Goal: Communication & Community: Answer question/provide support

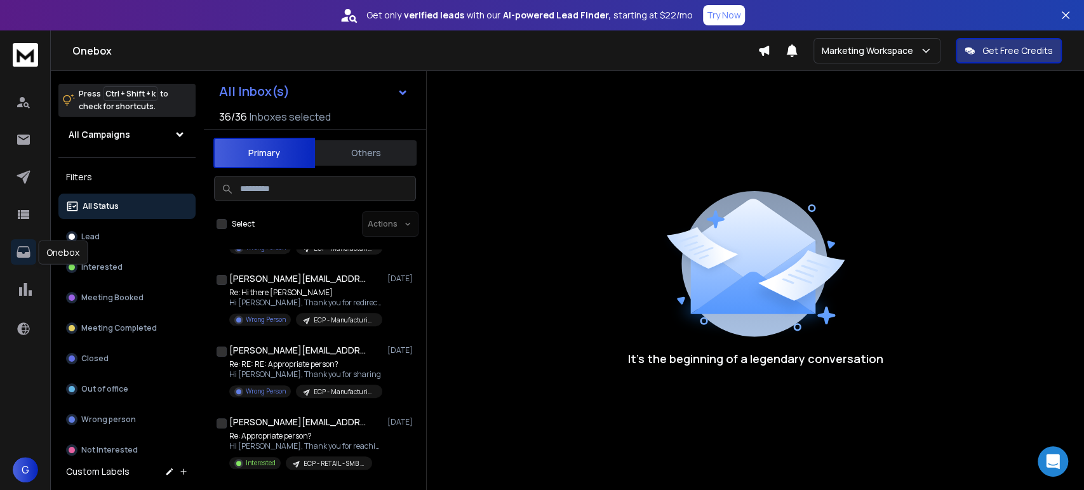
scroll to position [489, 0]
click at [126, 208] on button "All Status" at bounding box center [126, 206] width 137 height 25
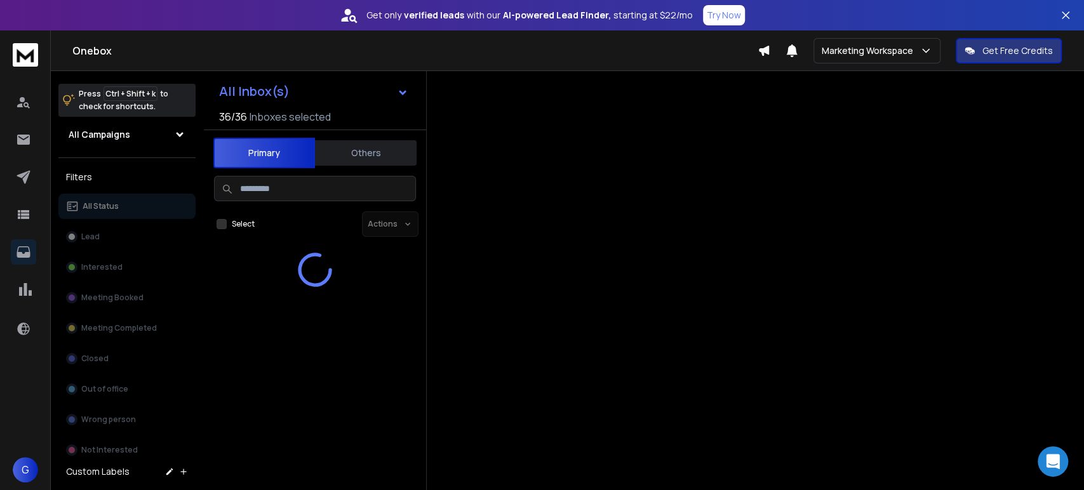
scroll to position [0, 0]
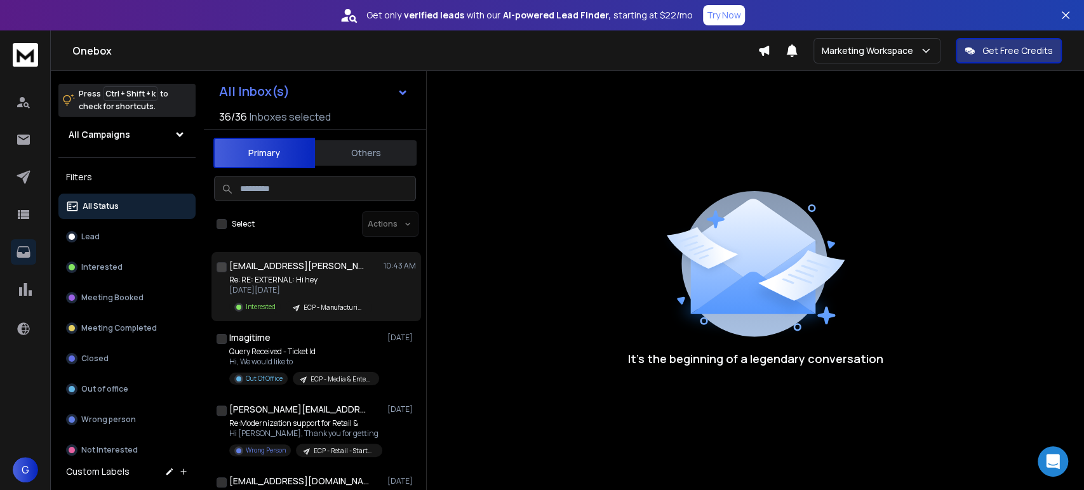
click at [361, 281] on p "Re: RE: EXTERNAL: Hi hey" at bounding box center [300, 280] width 143 height 10
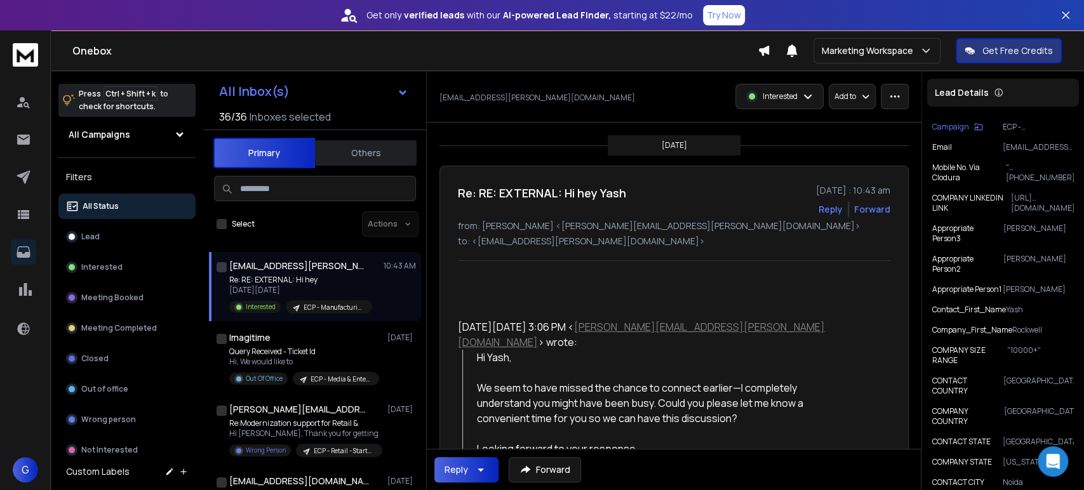
scroll to position [112, 0]
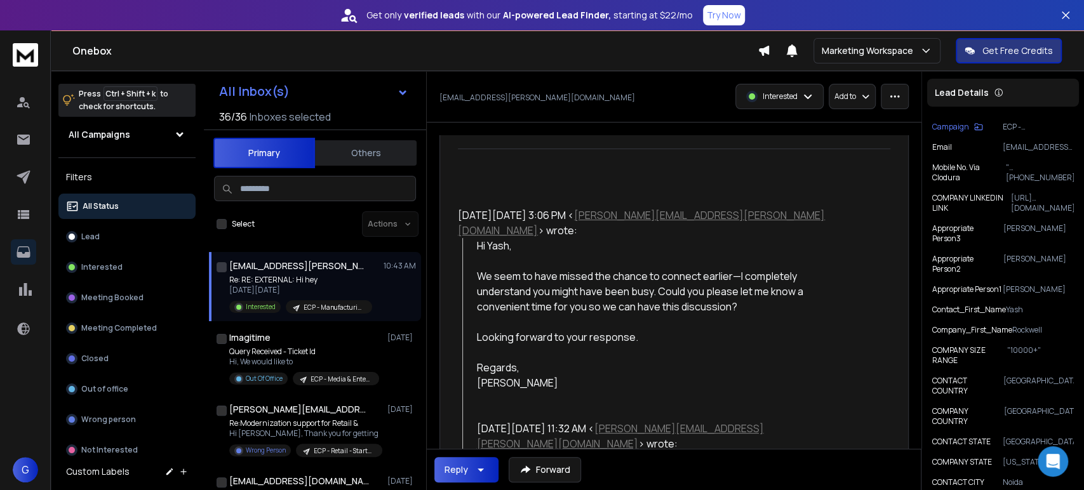
click at [458, 470] on div "Reply" at bounding box center [455, 470] width 23 height 13
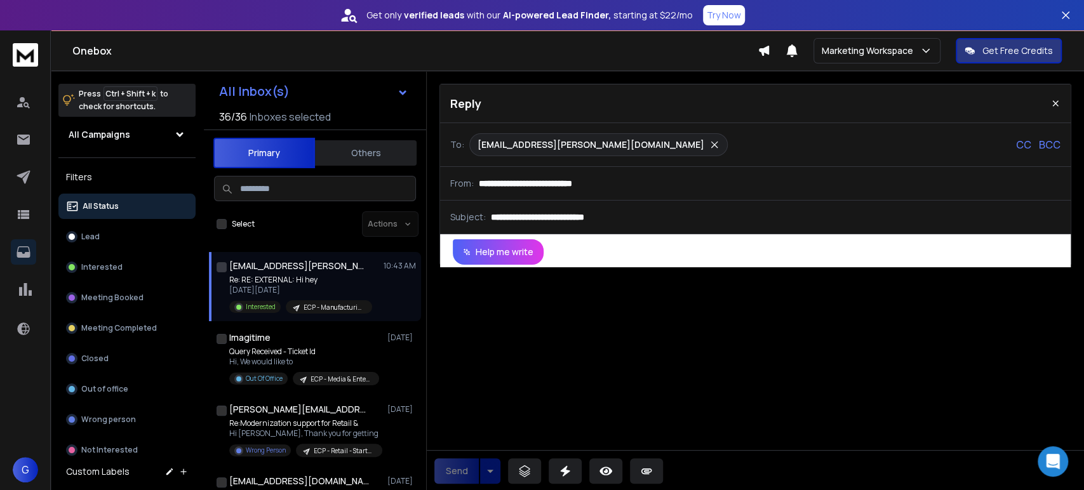
scroll to position [0, 0]
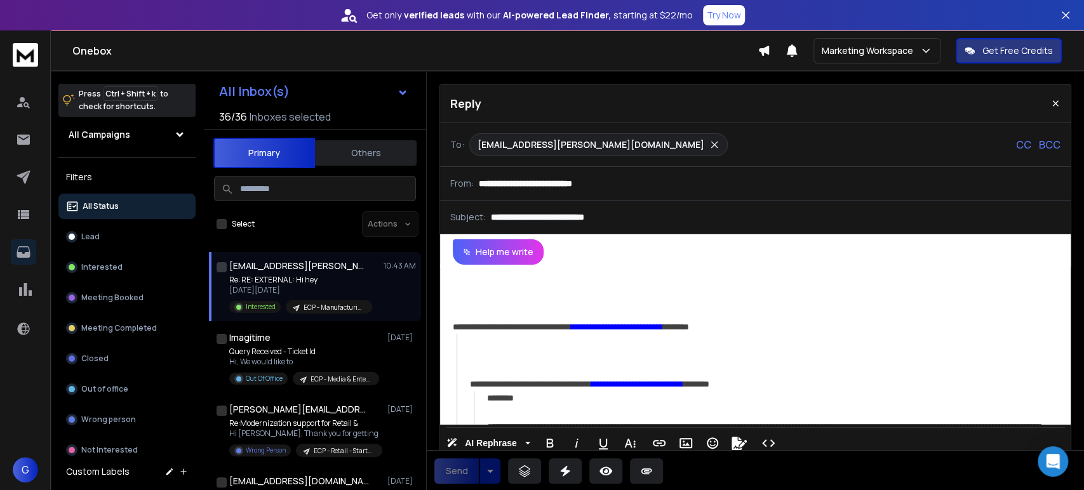
click at [472, 291] on div at bounding box center [755, 298] width 605 height 14
click at [465, 283] on div at bounding box center [755, 284] width 605 height 14
click at [521, 474] on icon at bounding box center [524, 471] width 13 height 13
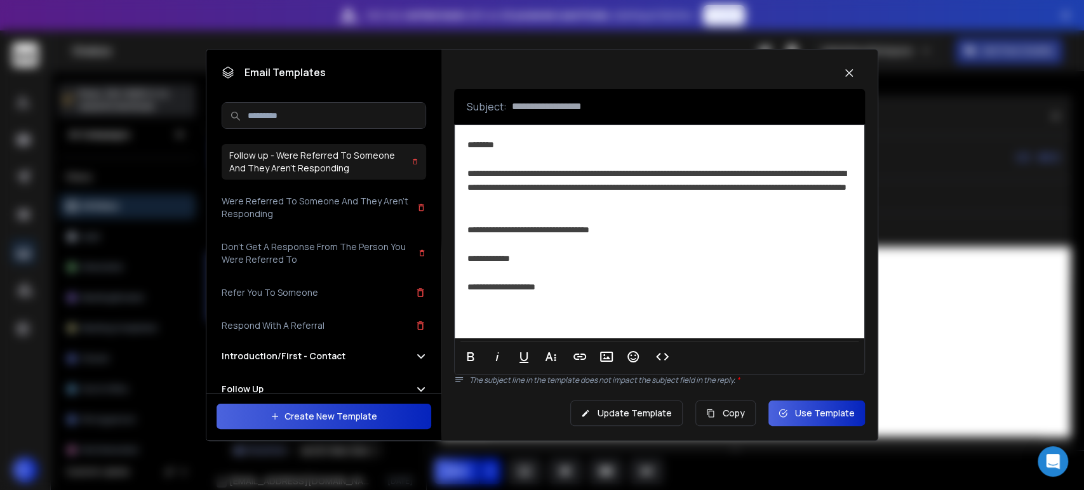
scroll to position [96, 0]
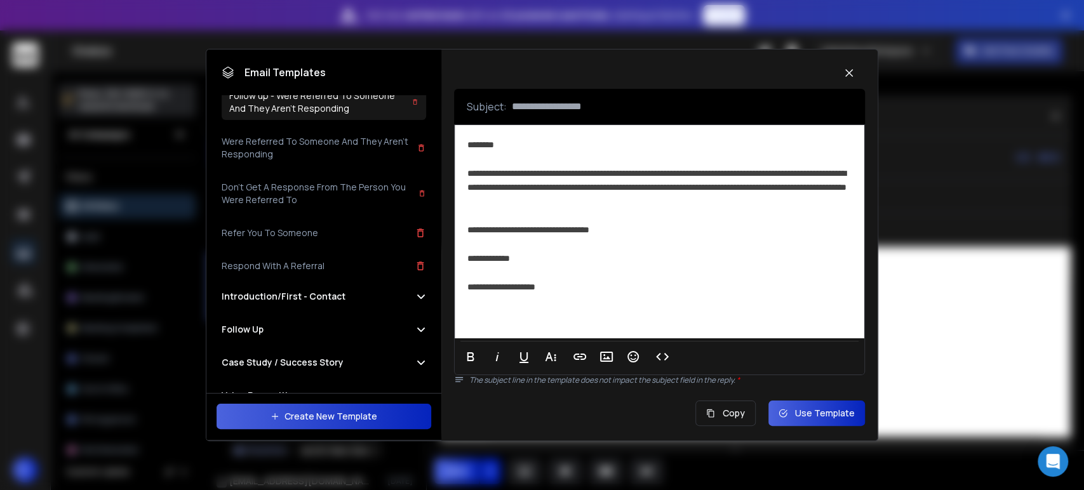
click at [297, 269] on h3 "Respond With A Referral" at bounding box center [273, 266] width 103 height 13
type input "**********"
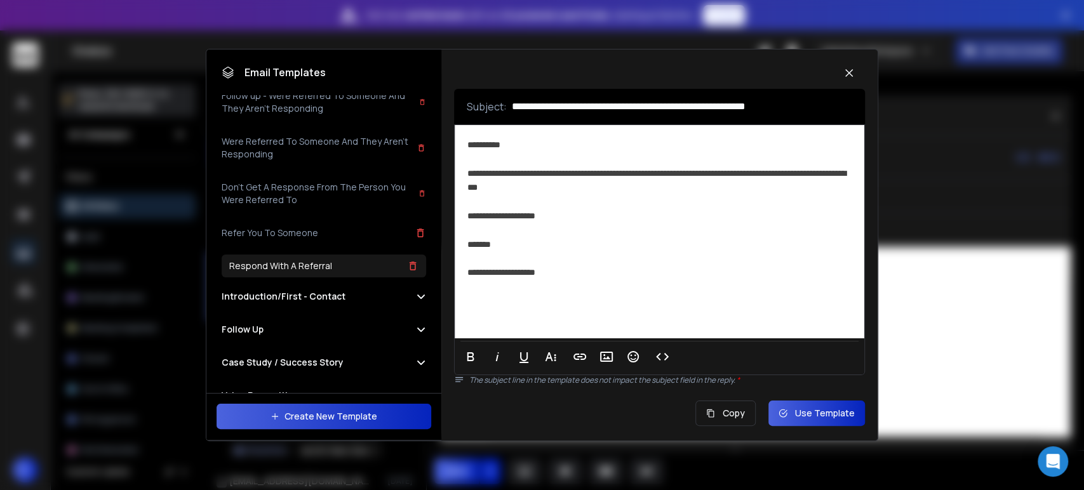
click at [808, 418] on button "Use Template" at bounding box center [816, 413] width 97 height 25
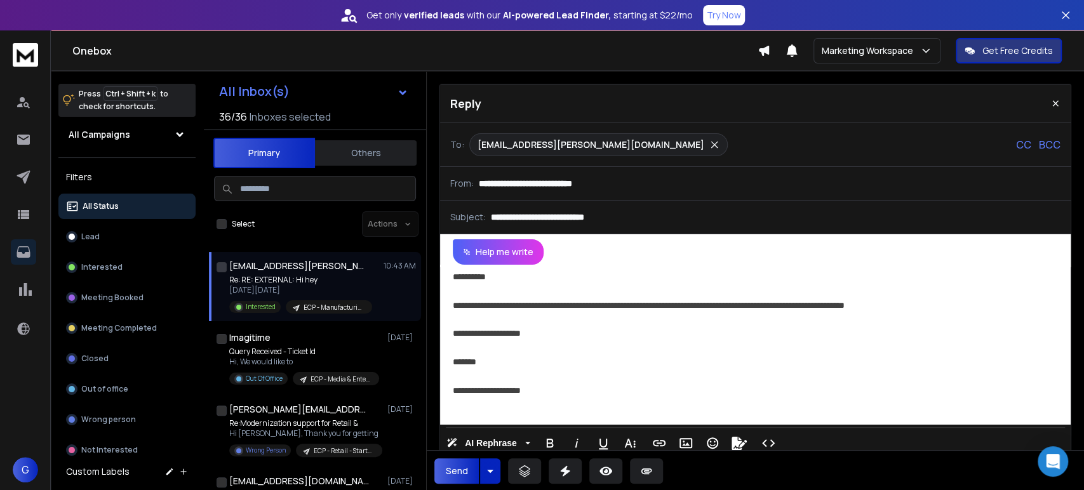
scroll to position [0, 0]
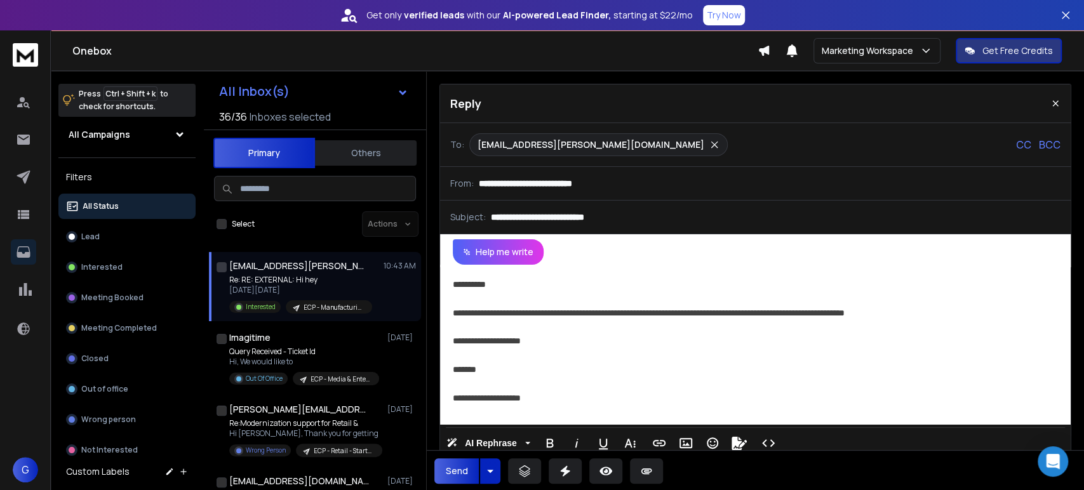
click at [1052, 103] on icon at bounding box center [1055, 103] width 6 height 6
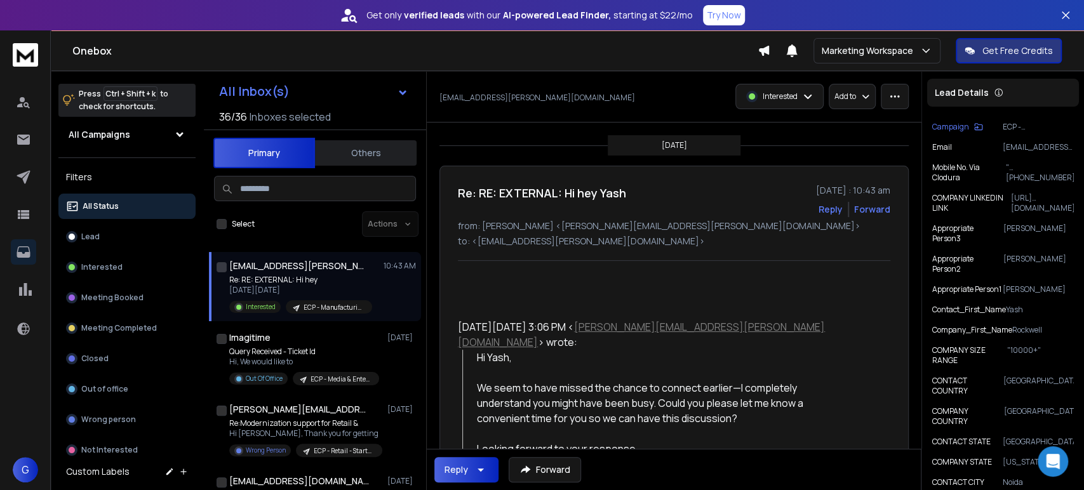
click at [492, 274] on div at bounding box center [643, 281] width 371 height 15
click at [27, 137] on icon at bounding box center [23, 140] width 13 height 10
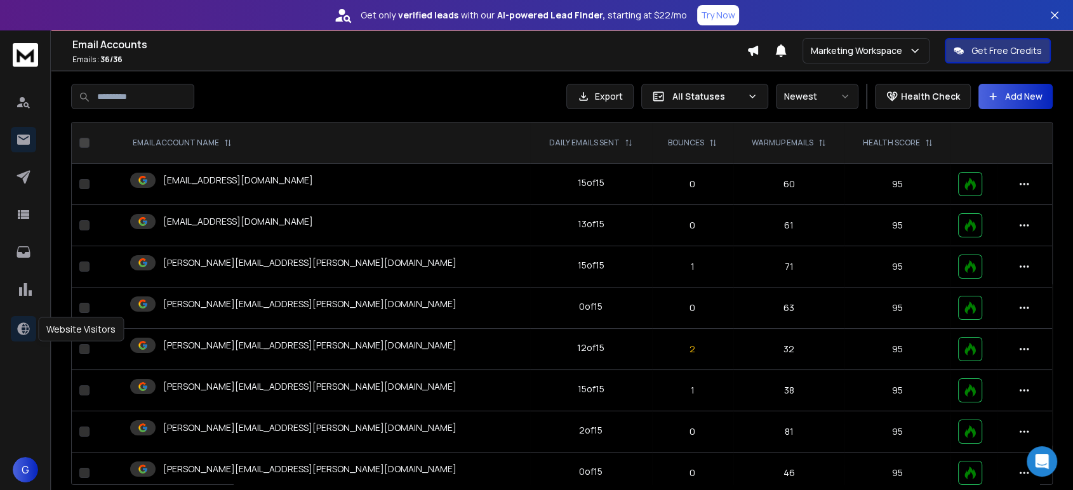
click at [19, 329] on icon at bounding box center [23, 329] width 13 height 13
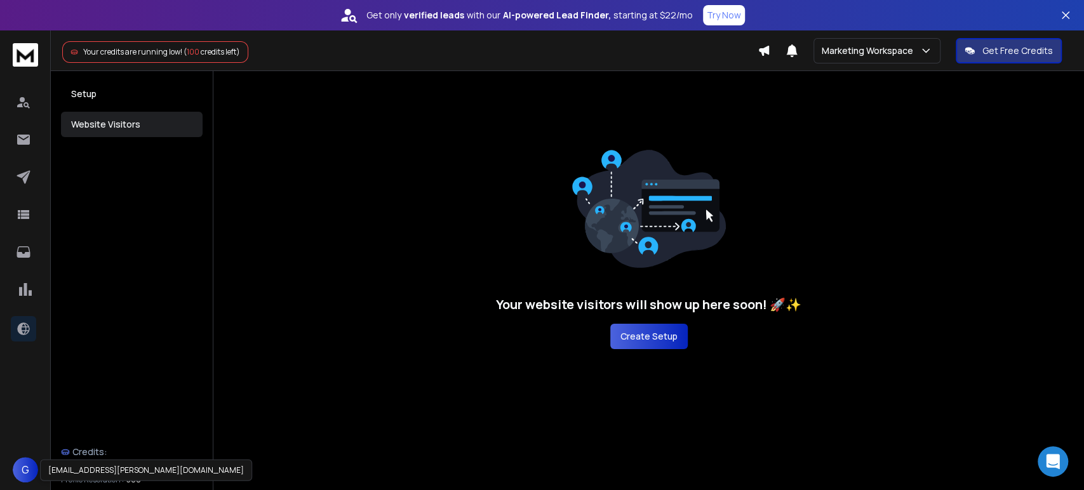
click at [20, 464] on span "G" at bounding box center [25, 469] width 25 height 25
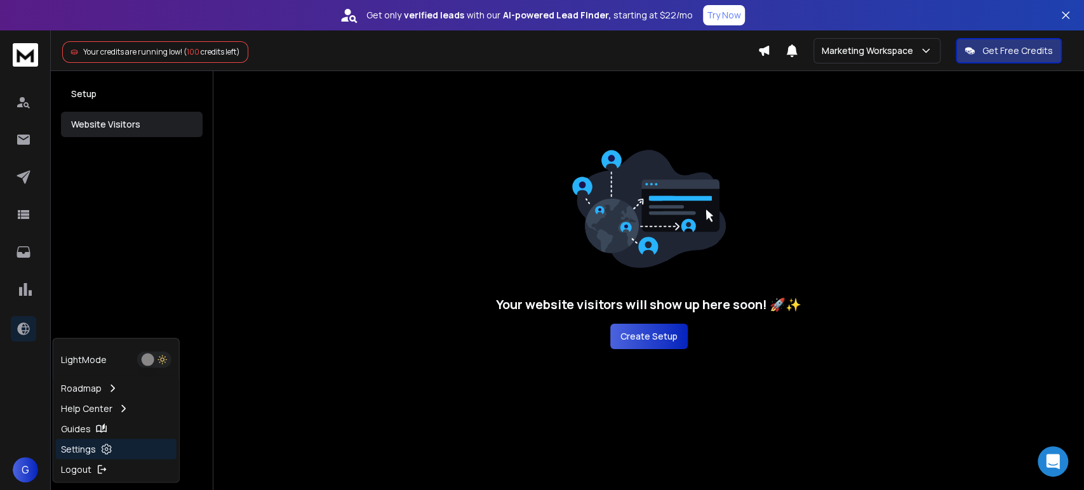
click at [118, 443] on div "Settings" at bounding box center [116, 449] width 121 height 20
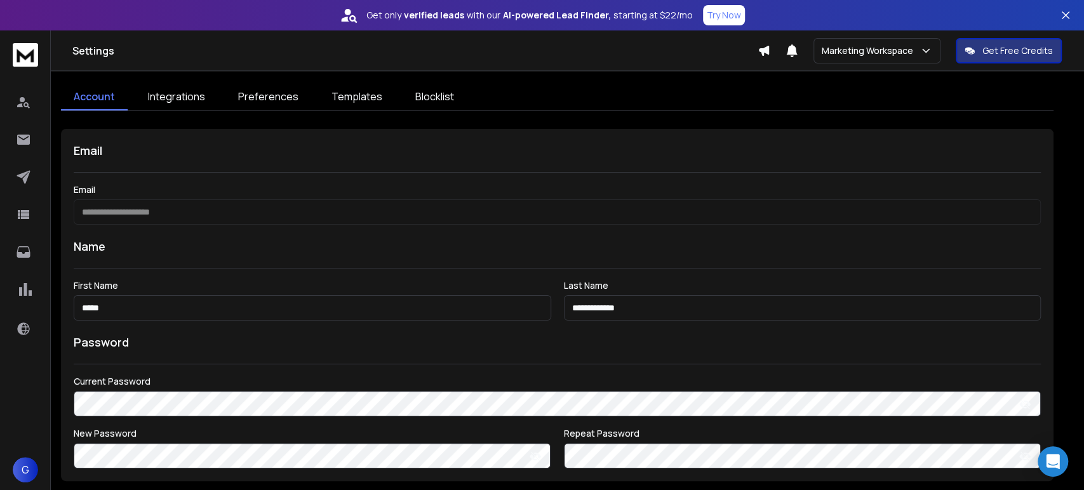
click at [353, 95] on link "Templates" at bounding box center [357, 97] width 76 height 27
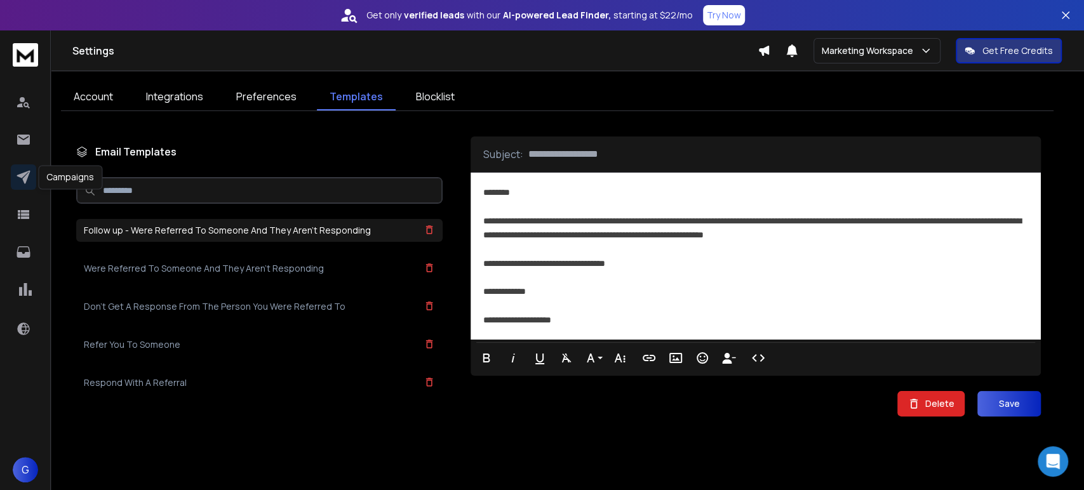
click at [20, 166] on link at bounding box center [23, 176] width 25 height 25
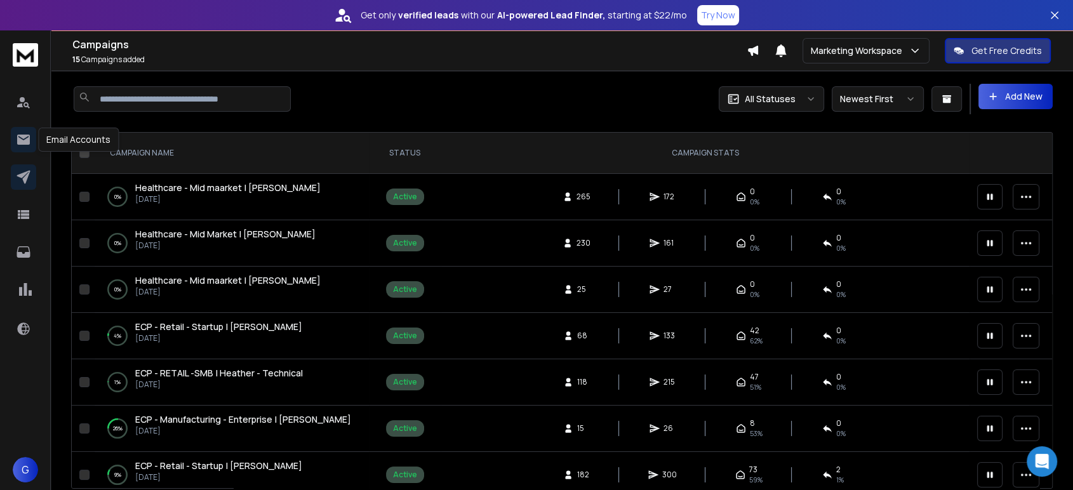
click at [25, 143] on icon at bounding box center [23, 140] width 13 height 10
